Goal: Task Accomplishment & Management: Manage account settings

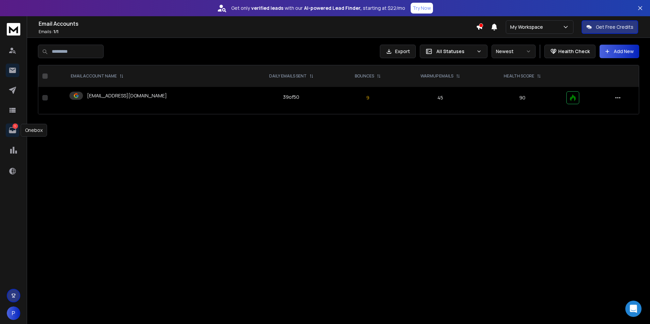
click at [14, 128] on p "1" at bounding box center [15, 126] width 5 height 5
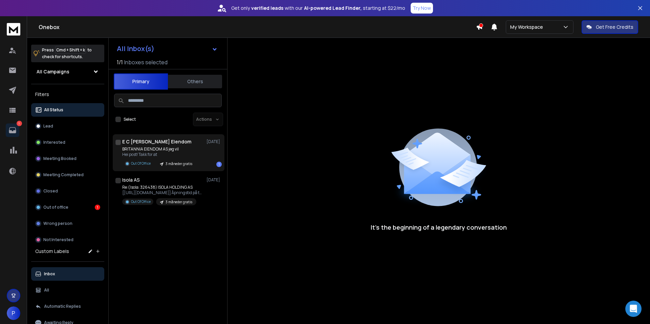
click at [180, 154] on p "Hei post! Takk for at" at bounding box center [159, 154] width 74 height 5
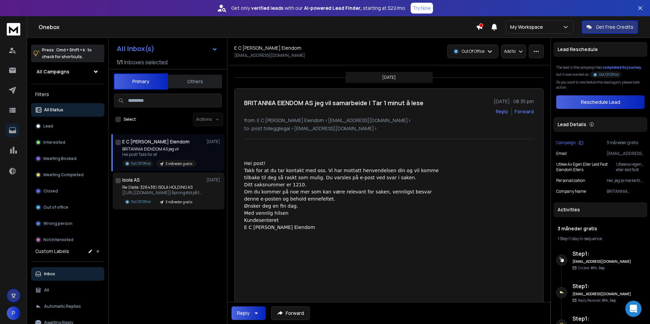
click at [152, 192] on p "[[URL][DOMAIN_NAME]] Åpningstid på telefon: kl. 08:00-14:00 Gjelder" at bounding box center [162, 192] width 81 height 5
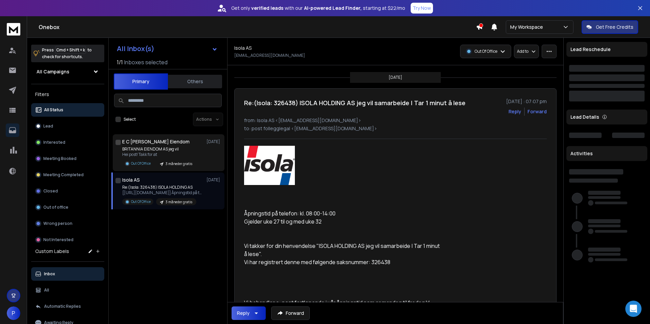
click at [137, 136] on div "E C [PERSON_NAME] Eiendom [DATE] BRITANNIA EIENDOM AS jeg vil Hei post! Takk fo…" at bounding box center [169, 152] width 112 height 37
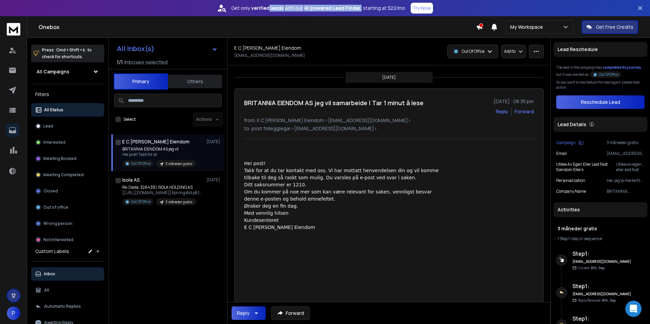
drag, startPoint x: 271, startPoint y: 9, endPoint x: 331, endPoint y: 13, distance: 60.1
click at [308, 12] on div "Get only verified leads with our AI-powered Lead Finder, starting at $22/mo" at bounding box center [311, 8] width 188 height 10
click at [532, 26] on p "My Workspace" at bounding box center [528, 27] width 36 height 7
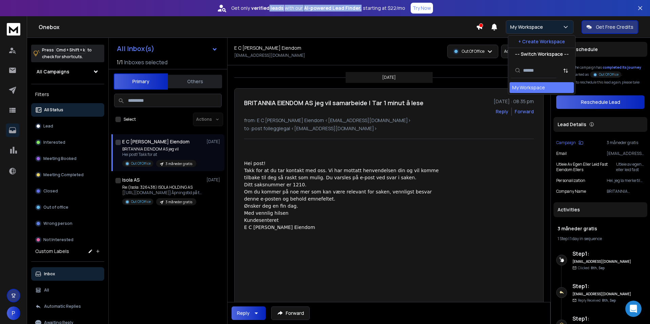
click at [531, 26] on p "My Workspace" at bounding box center [528, 27] width 36 height 7
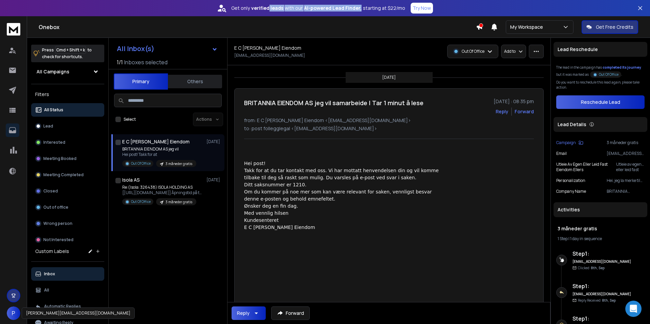
click at [11, 317] on span "P" at bounding box center [14, 314] width 14 height 14
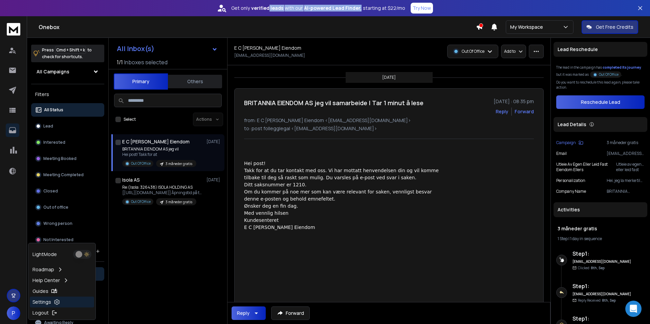
click at [46, 304] on p "Settings" at bounding box center [42, 302] width 19 height 7
